Goal: Navigation & Orientation: Find specific page/section

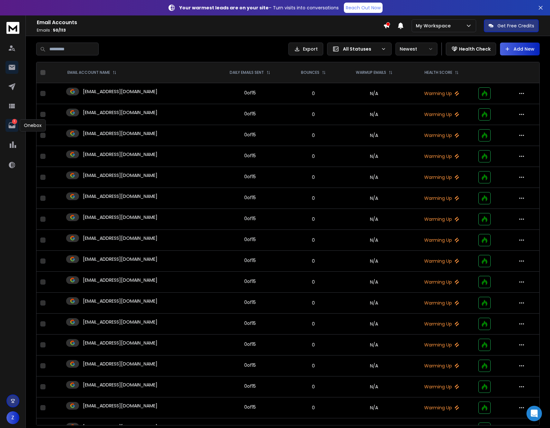
click at [9, 126] on icon at bounding box center [11, 126] width 7 height 6
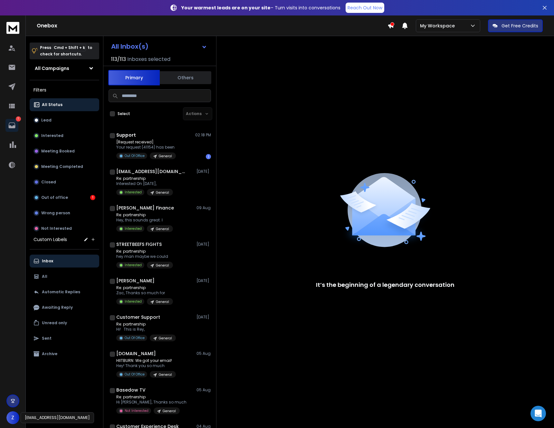
click at [13, 417] on span "Z" at bounding box center [12, 417] width 13 height 13
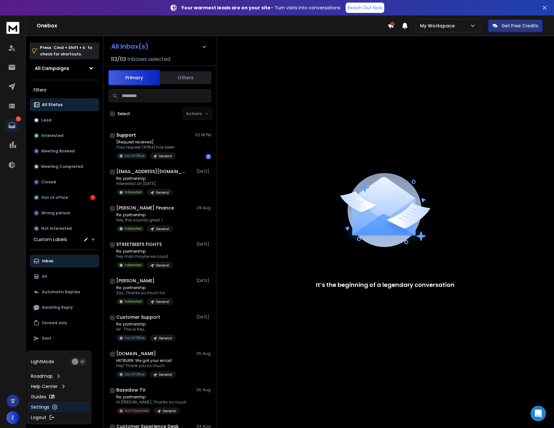
click at [56, 405] on icon at bounding box center [55, 407] width 6 height 6
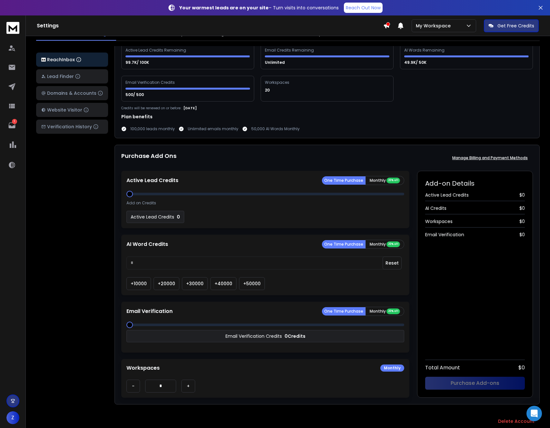
scroll to position [27, 0]
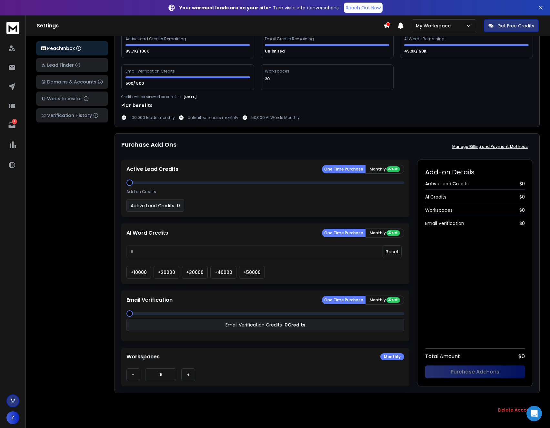
click at [133, 314] on span at bounding box center [129, 313] width 6 height 6
click at [172, 312] on span at bounding box center [265, 313] width 278 height 3
click at [185, 312] on span at bounding box center [265, 313] width 278 height 3
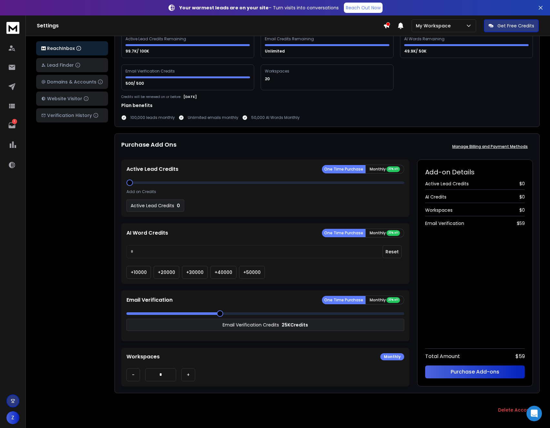
click at [236, 313] on span at bounding box center [265, 313] width 278 height 3
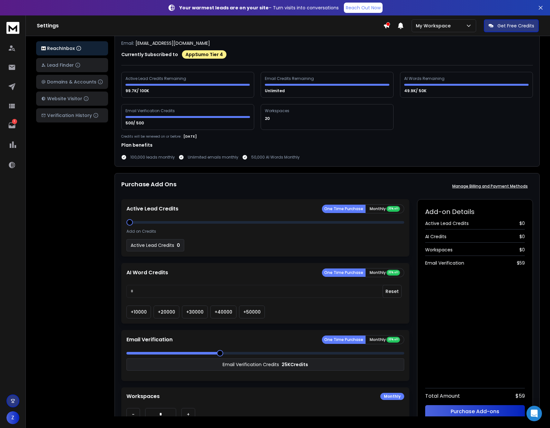
scroll to position [0, 0]
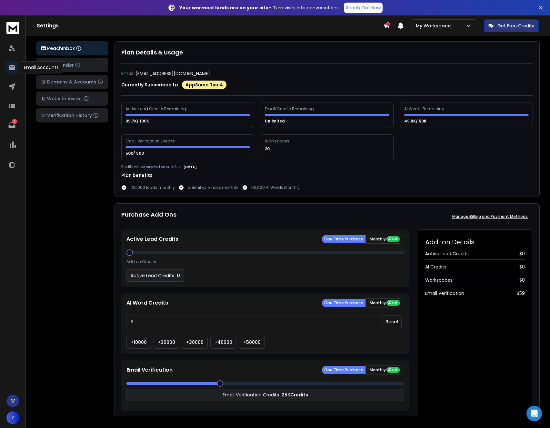
click at [12, 67] on icon at bounding box center [12, 68] width 8 height 8
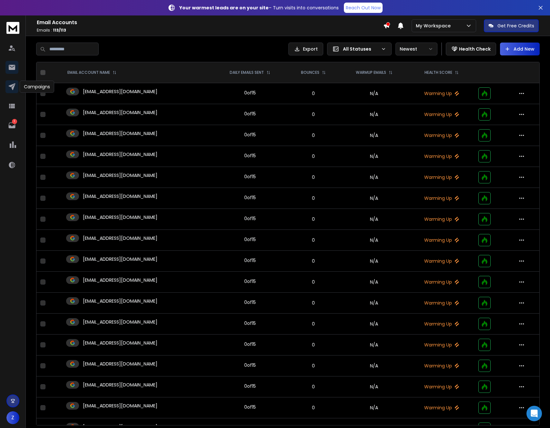
click at [13, 85] on icon at bounding box center [12, 87] width 8 height 8
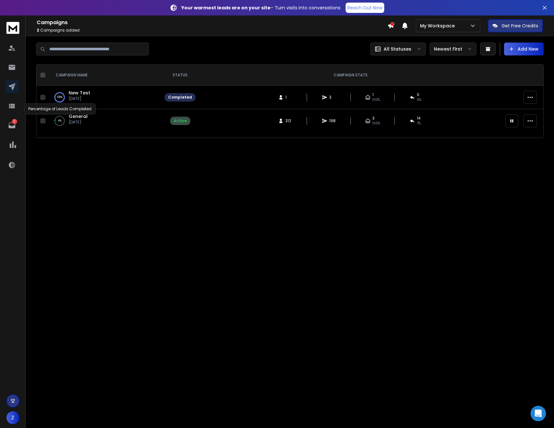
click at [60, 123] on p "4 %" at bounding box center [60, 121] width 4 height 6
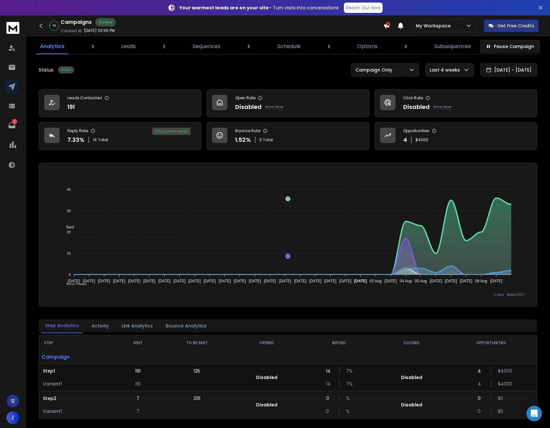
scroll to position [18, 0]
